Goal: Task Accomplishment & Management: Manage account settings

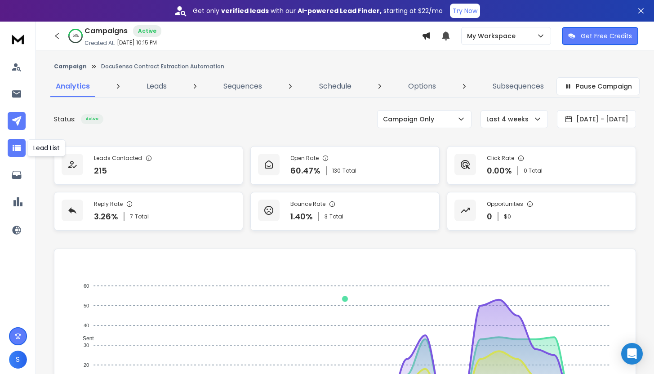
click at [16, 151] on icon at bounding box center [17, 148] width 8 height 6
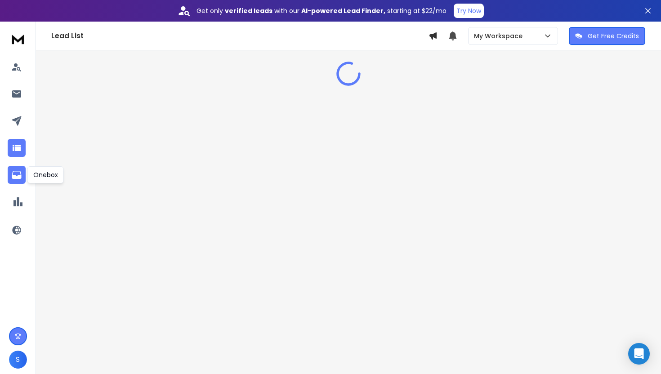
click at [15, 174] on icon at bounding box center [16, 174] width 11 height 11
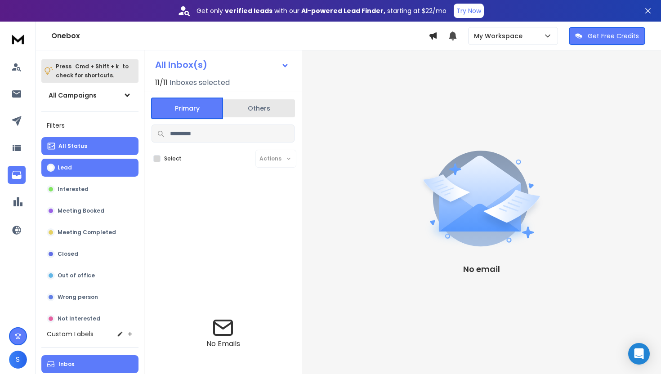
click at [92, 166] on button "Lead" at bounding box center [89, 168] width 97 height 18
click at [257, 109] on button "Others" at bounding box center [259, 108] width 72 height 20
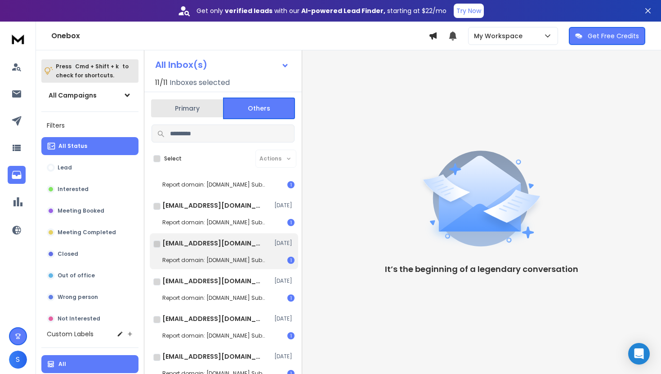
scroll to position [157, 0]
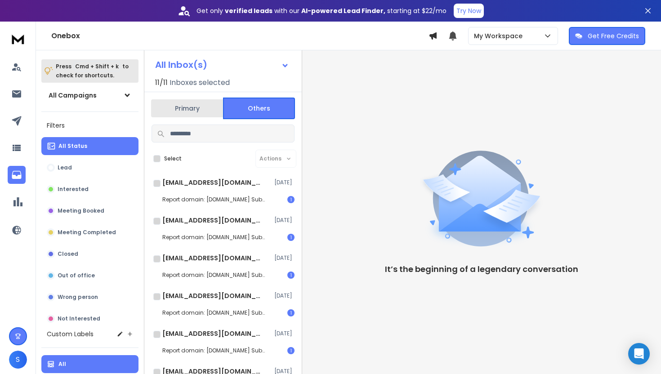
click at [185, 113] on button "Primary" at bounding box center [187, 108] width 72 height 20
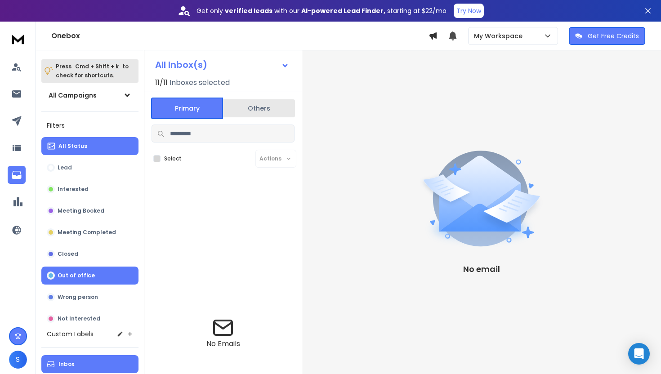
click at [85, 272] on p "Out of office" at bounding box center [76, 275] width 37 height 7
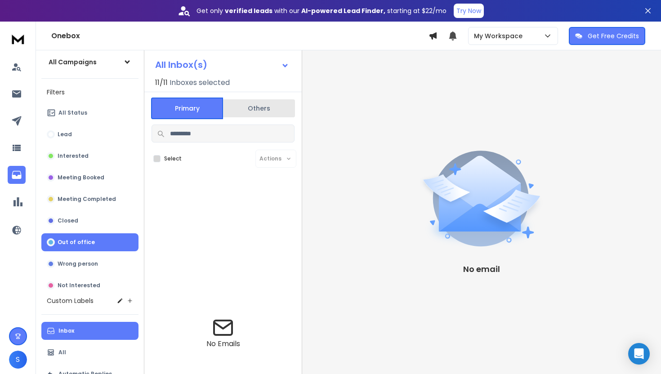
scroll to position [121, 0]
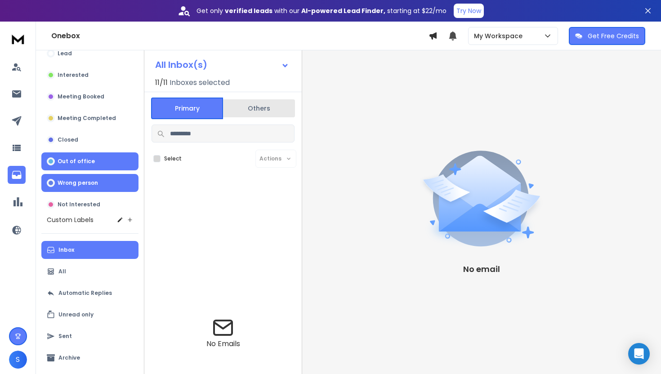
click at [85, 179] on p "Wrong person" at bounding box center [78, 182] width 40 height 7
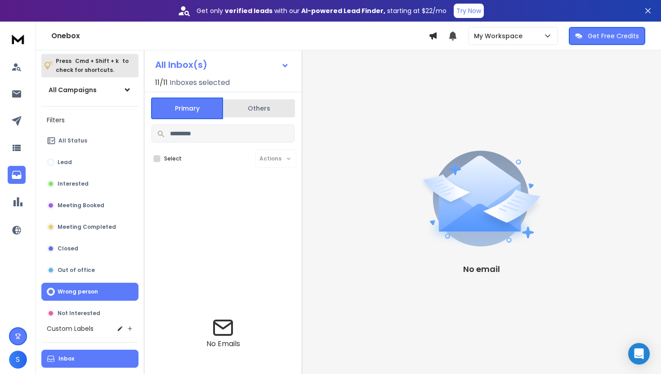
scroll to position [0, 0]
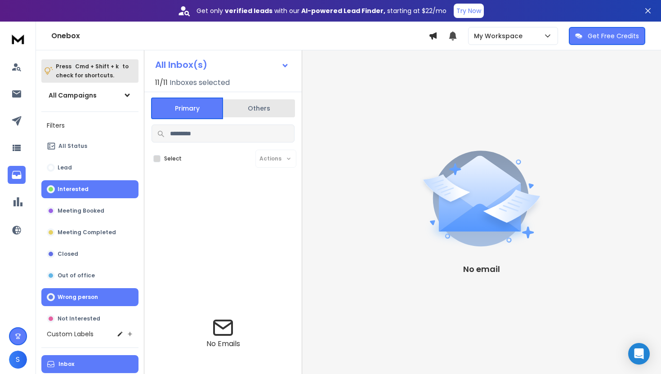
click at [76, 191] on p "Interested" at bounding box center [73, 189] width 31 height 7
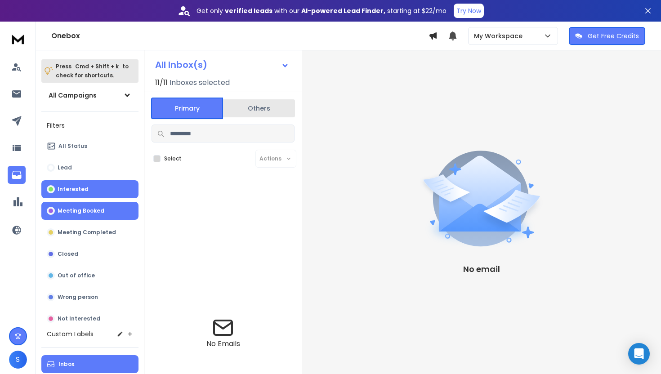
click at [84, 214] on div "Meeting Booked" at bounding box center [76, 211] width 58 height 8
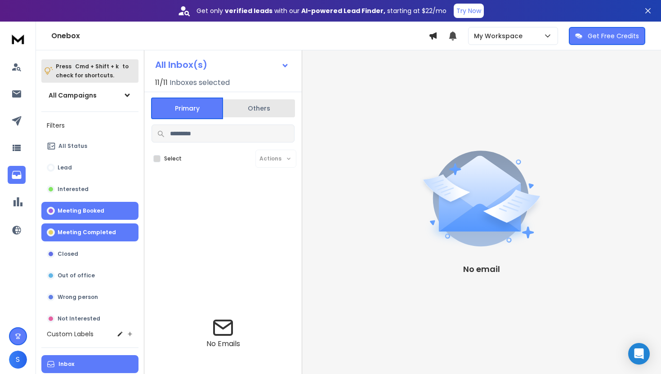
click at [88, 236] on div "Meeting Completed" at bounding box center [81, 232] width 69 height 8
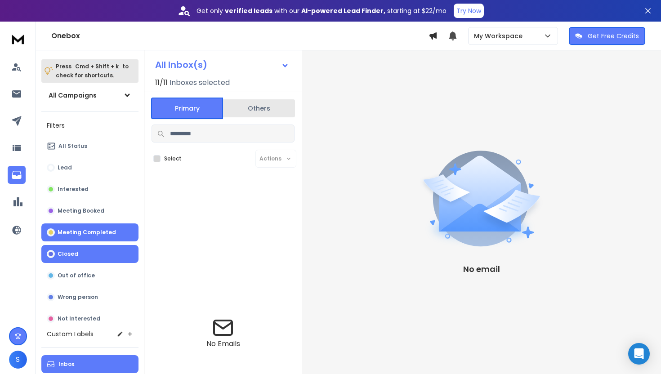
scroll to position [143, 0]
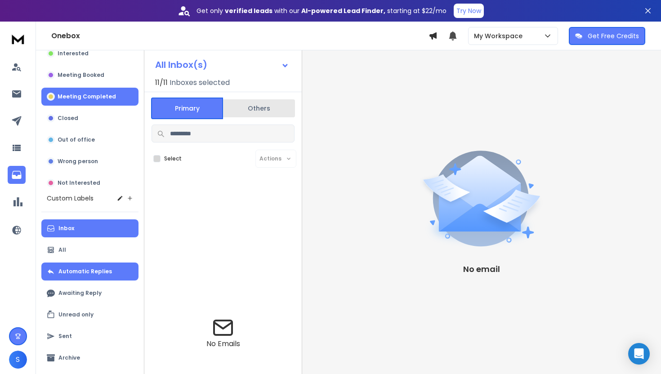
click at [94, 268] on p "Automatic Replies" at bounding box center [85, 271] width 54 height 7
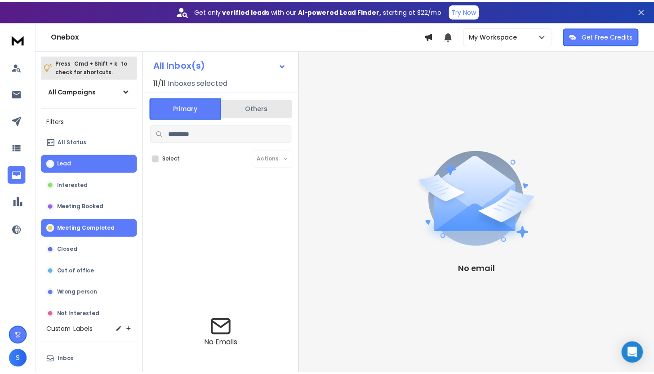
scroll to position [0, 0]
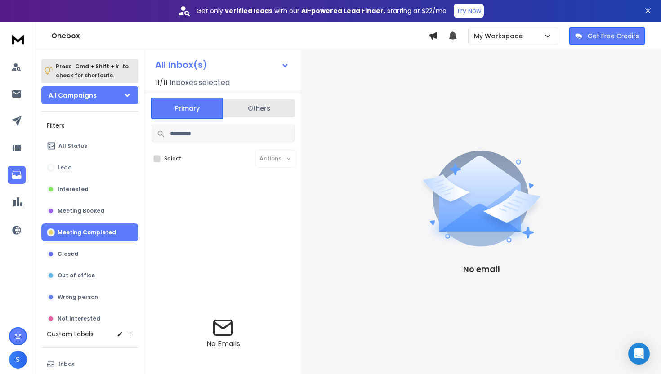
click at [116, 94] on button "All Campaigns" at bounding box center [89, 95] width 97 height 18
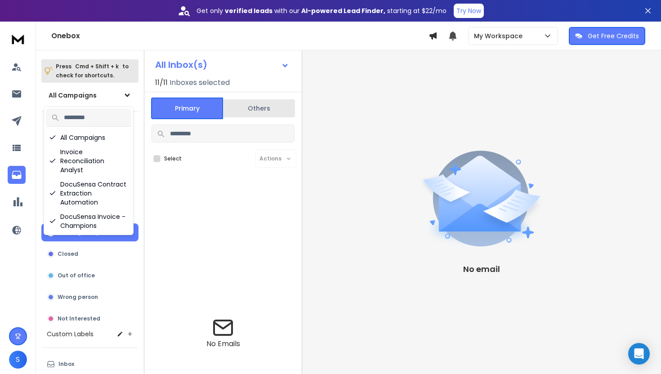
drag, startPoint x: 191, startPoint y: 184, endPoint x: 22, endPoint y: 104, distance: 187.0
click at [191, 184] on div "No Emails" at bounding box center [223, 315] width 150 height 277
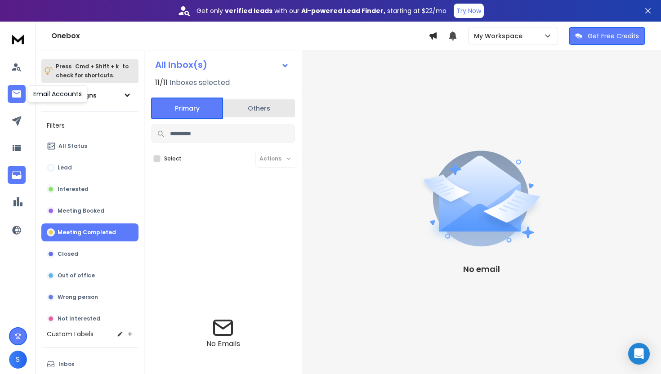
click at [20, 93] on icon at bounding box center [16, 93] width 9 height 7
